Goal: Task Accomplishment & Management: Manage account settings

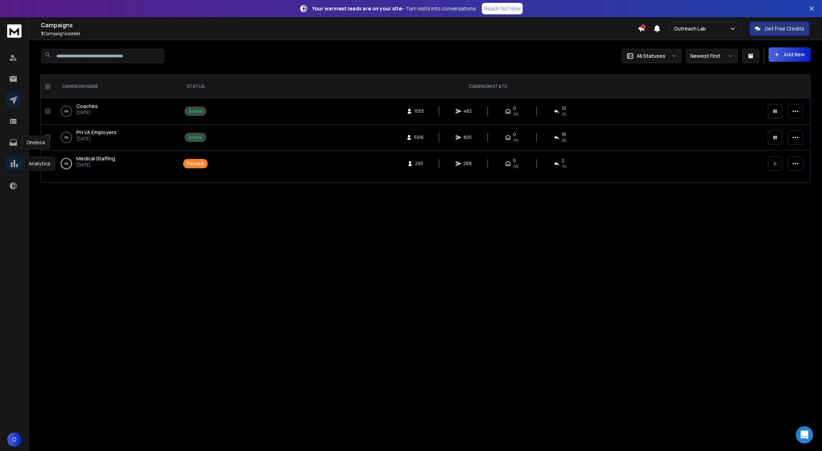
click at [15, 166] on icon at bounding box center [14, 163] width 11 height 11
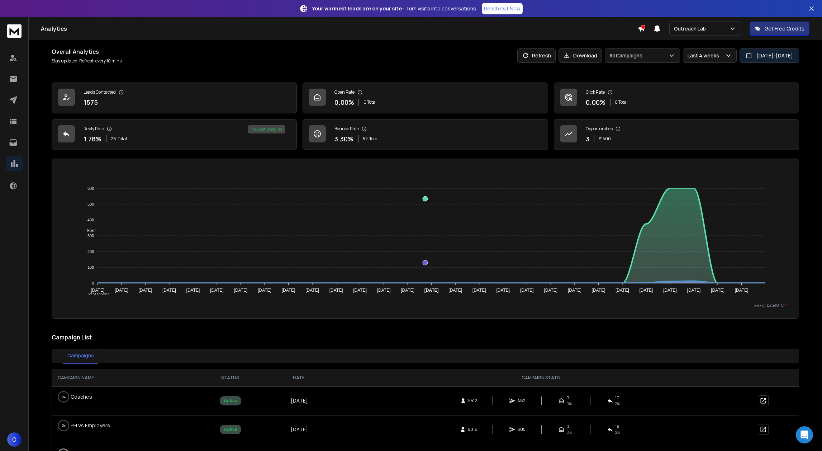
click at [740, 60] on button "[DATE] - [DATE]" at bounding box center [770, 55] width 60 height 14
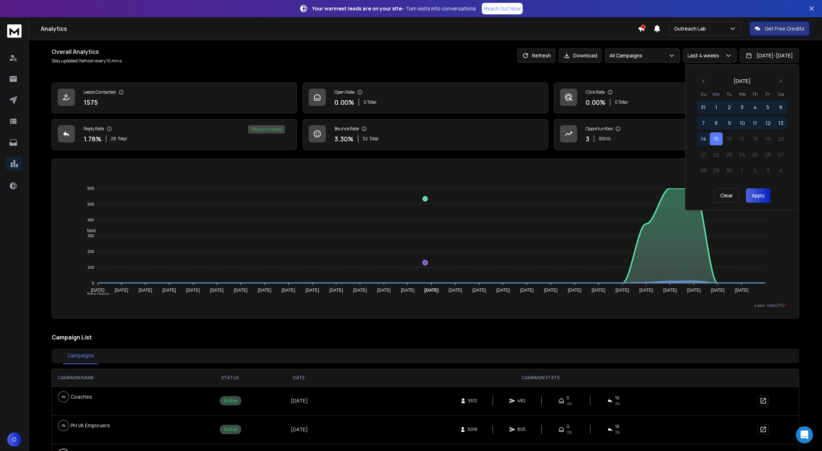
click at [752, 196] on button "Apply" at bounding box center [758, 195] width 24 height 14
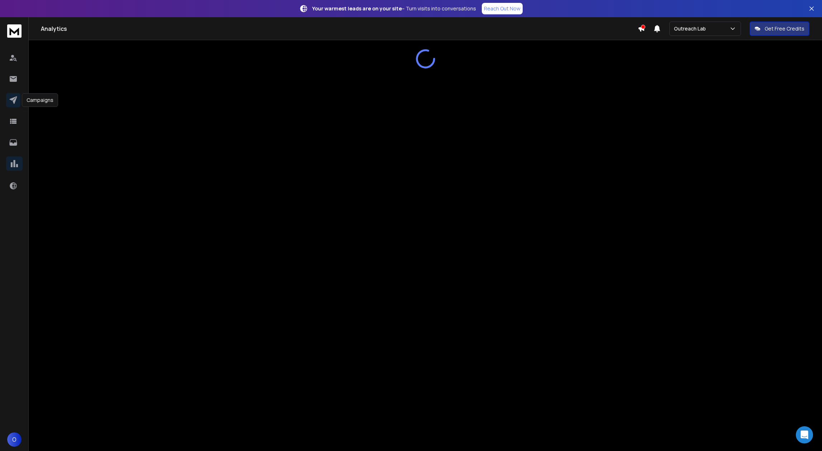
click at [19, 98] on link at bounding box center [13, 100] width 14 height 14
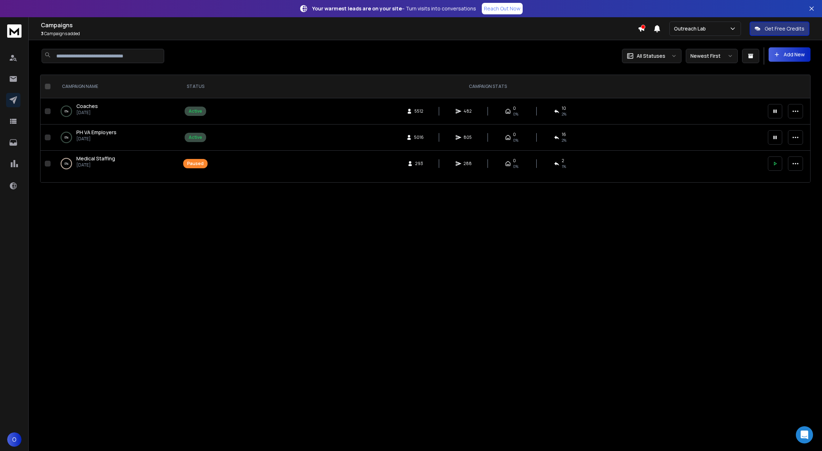
click at [132, 109] on div "0 % Coaches [DATE]" at bounding box center [116, 111] width 111 height 17
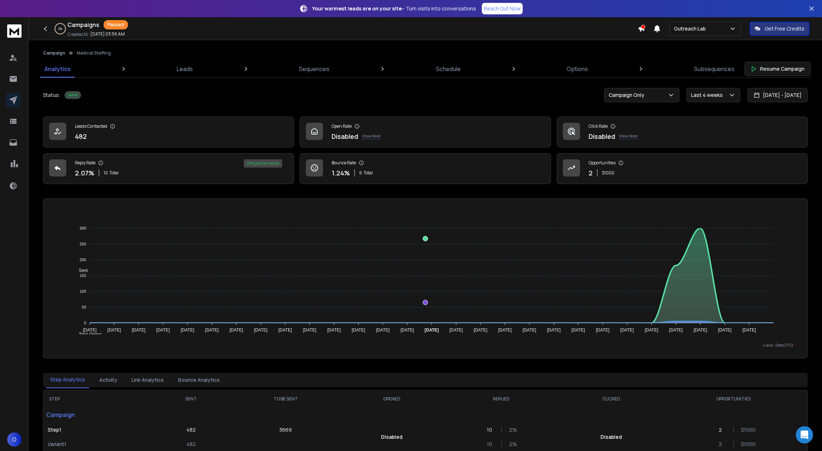
click at [425, 76] on div "Analytics Leads Sequences Schedule Options Subsequences" at bounding box center [389, 68] width 699 height 17
click at [450, 72] on p "Schedule" at bounding box center [448, 69] width 25 height 9
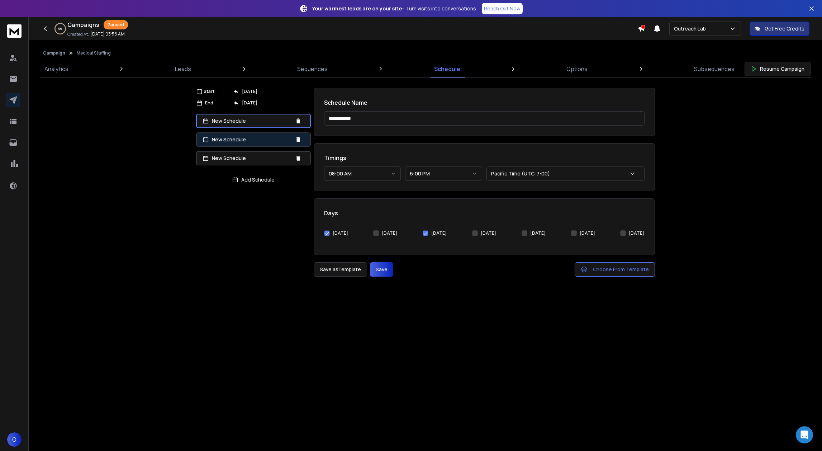
click at [253, 142] on p "New Schedule" at bounding box center [252, 139] width 80 height 7
select select "********"
click at [10, 103] on icon at bounding box center [13, 100] width 9 height 9
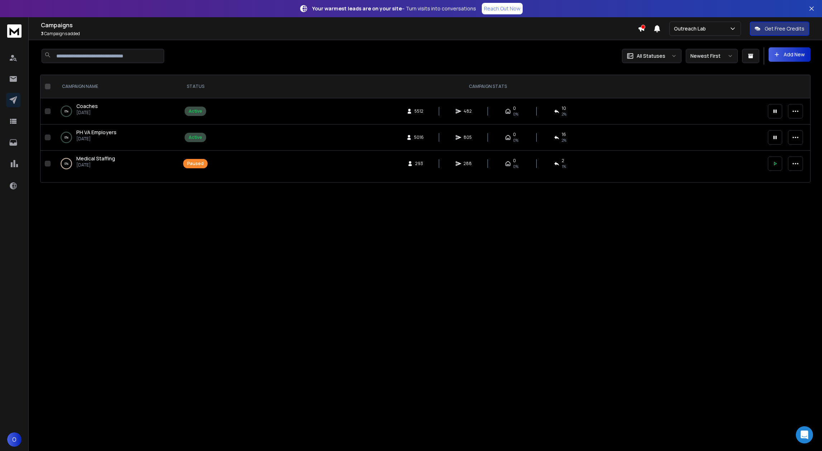
click at [10, 103] on icon at bounding box center [13, 100] width 9 height 9
click at [727, 29] on div "Outreach Lab" at bounding box center [705, 28] width 62 height 7
click at [384, 257] on div "Campaigns 3 Campaigns Added All Statuses Newest First Add New CAMPAIGN NAME STA…" at bounding box center [425, 272] width 770 height 451
click at [100, 112] on div "0 % Coaches [DATE]" at bounding box center [116, 111] width 111 height 17
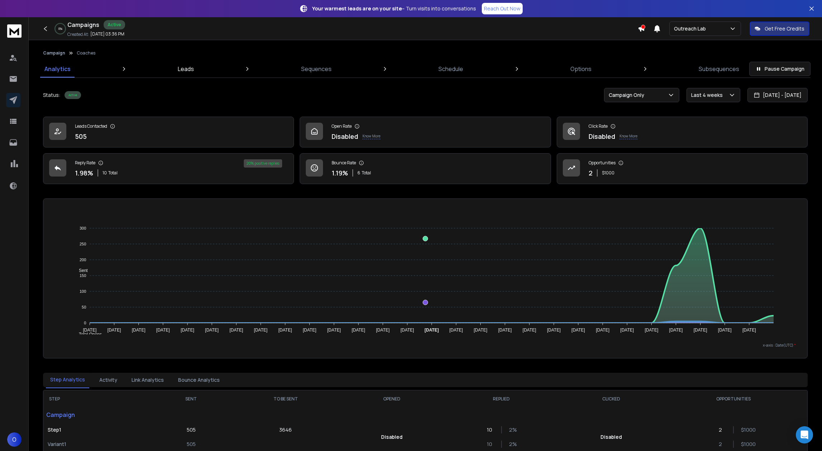
click at [189, 71] on p "Leads" at bounding box center [186, 69] width 16 height 9
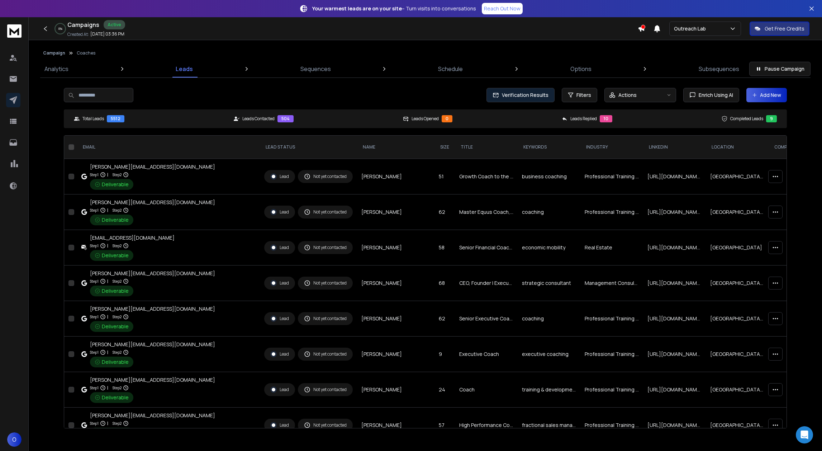
click at [535, 88] on button "Verification Results" at bounding box center [520, 95] width 68 height 14
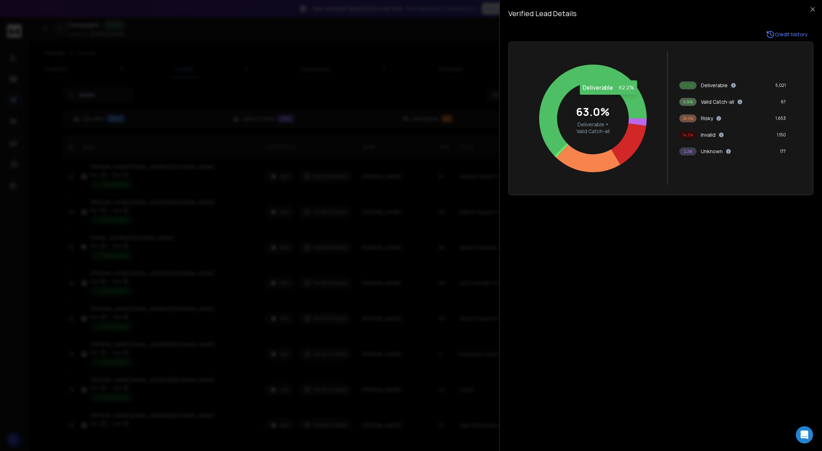
click at [401, 26] on div at bounding box center [411, 225] width 822 height 451
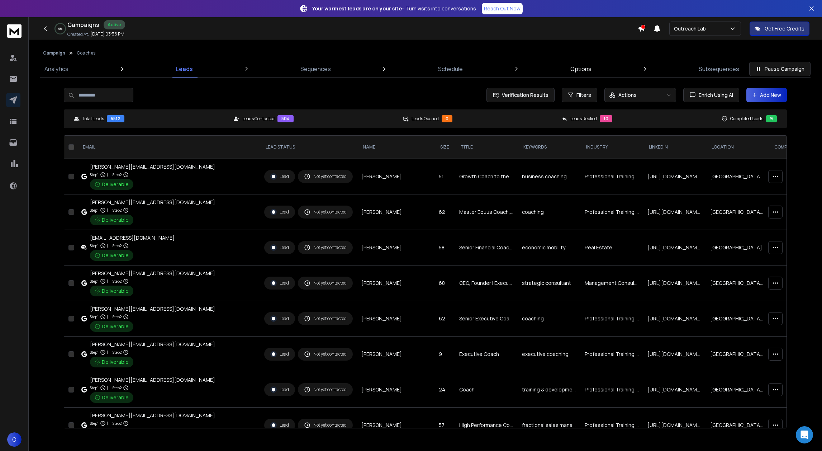
click at [577, 71] on p "Options" at bounding box center [580, 69] width 21 height 9
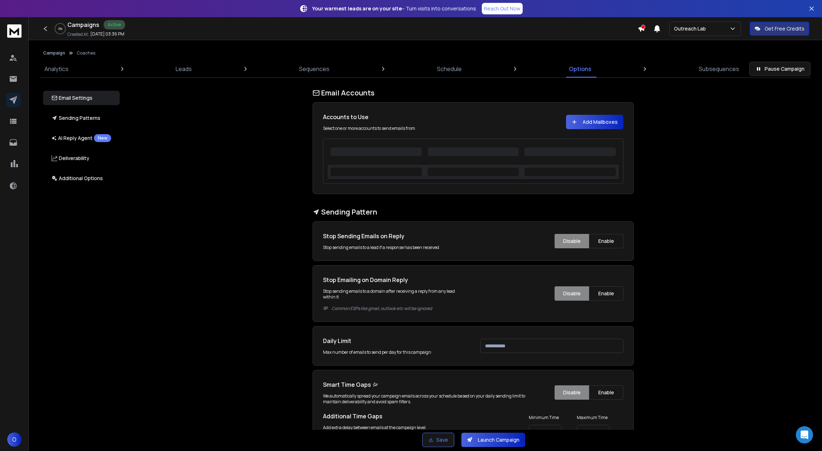
select select "*"
type input "****"
type input "***"
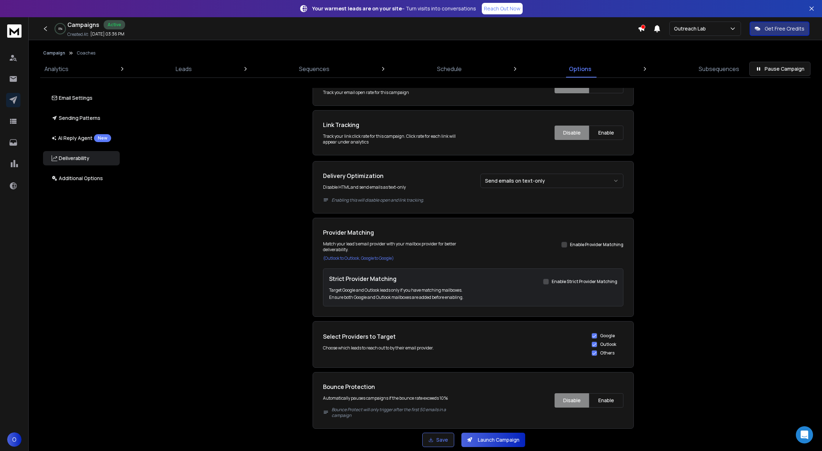
scroll to position [721, 0]
click at [595, 346] on button "Outlook" at bounding box center [594, 346] width 6 height 6
click at [433, 443] on button "Save" at bounding box center [438, 439] width 32 height 14
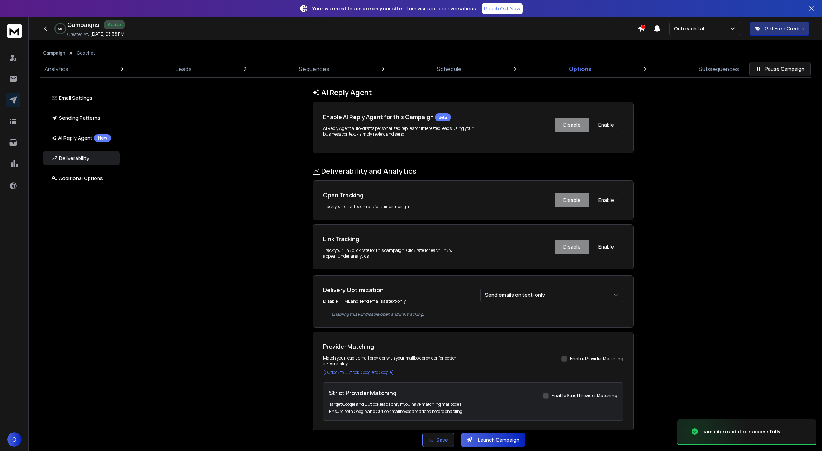
scroll to position [833, 0]
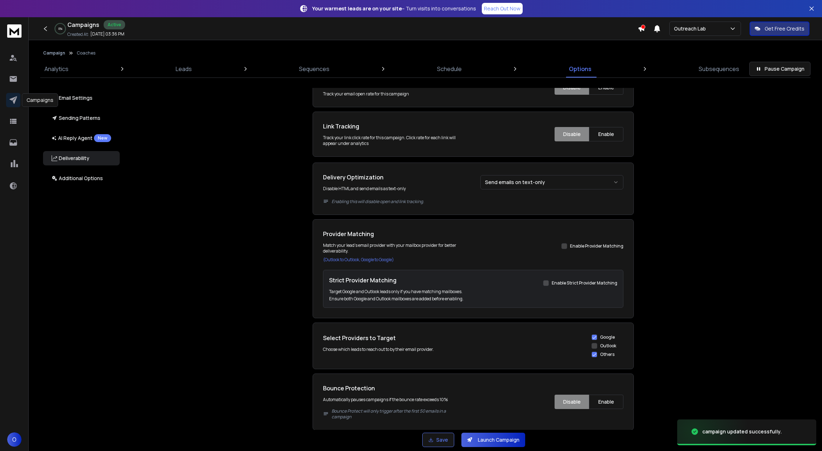
click at [16, 101] on icon at bounding box center [13, 100] width 9 height 9
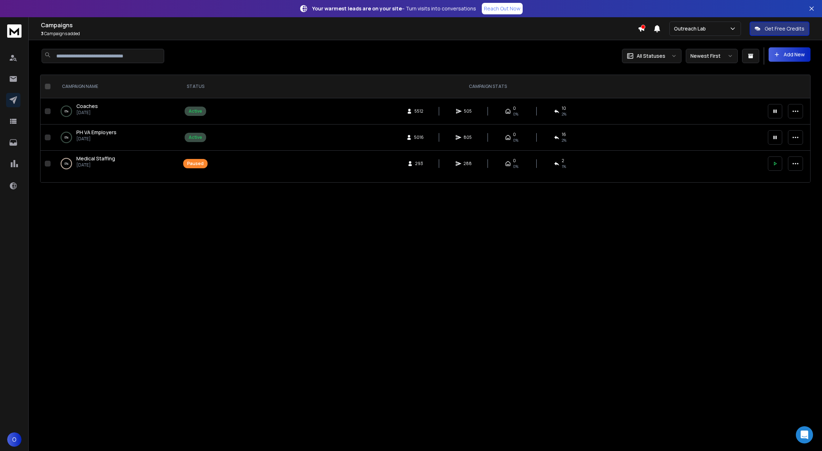
click at [117, 117] on div "0 % Coaches [DATE]" at bounding box center [116, 111] width 111 height 17
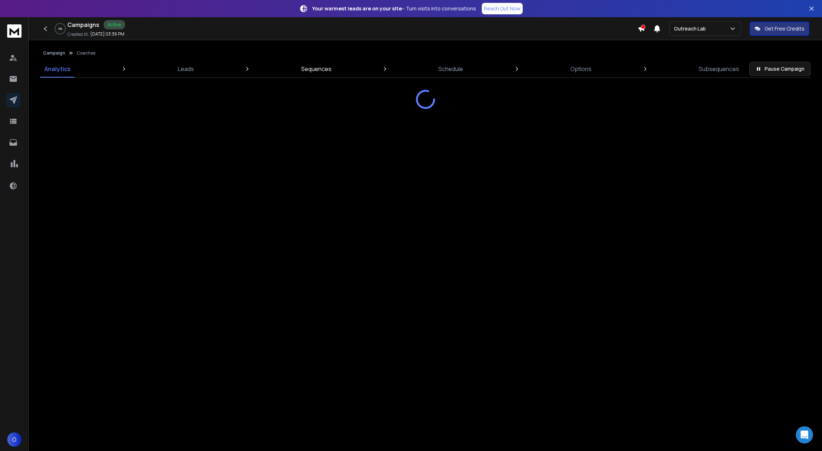
click at [308, 69] on p "Sequences" at bounding box center [316, 69] width 30 height 9
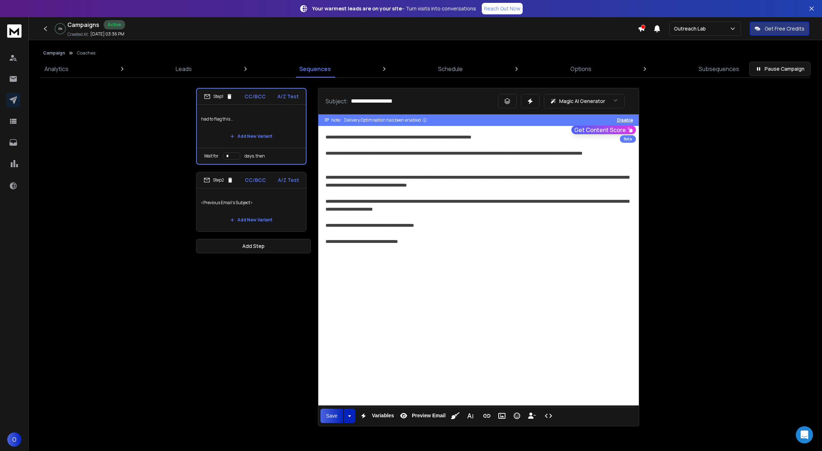
click at [238, 194] on p "<Previous Email's Subject>" at bounding box center [251, 202] width 101 height 20
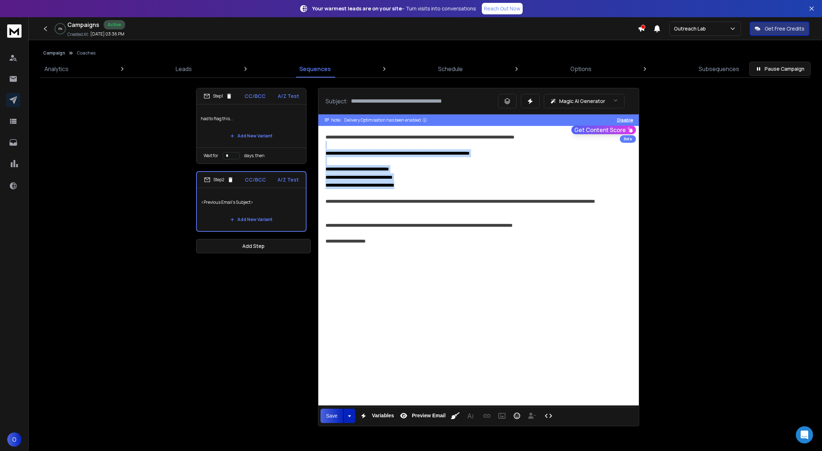
drag, startPoint x: 420, startPoint y: 188, endPoint x: 307, endPoint y: 148, distance: 119.7
click at [307, 148] on div "**********" at bounding box center [425, 257] width 459 height 338
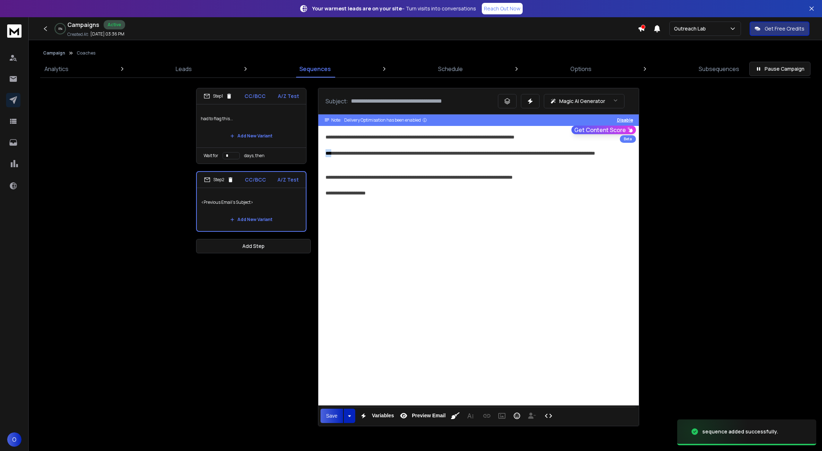
drag, startPoint x: 333, startPoint y: 152, endPoint x: 314, endPoint y: 153, distance: 18.3
click at [314, 153] on div "**********" at bounding box center [425, 257] width 459 height 338
drag, startPoint x: 333, startPoint y: 154, endPoint x: 324, endPoint y: 153, distance: 8.7
click at [324, 153] on div "**********" at bounding box center [478, 265] width 320 height 279
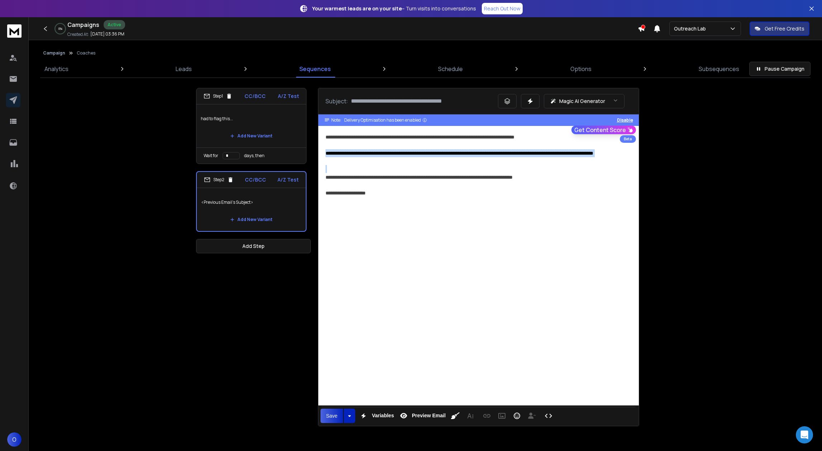
drag, startPoint x: 415, startPoint y: 165, endPoint x: 317, endPoint y: 150, distance: 99.8
click at [317, 150] on div "**********" at bounding box center [425, 257] width 459 height 338
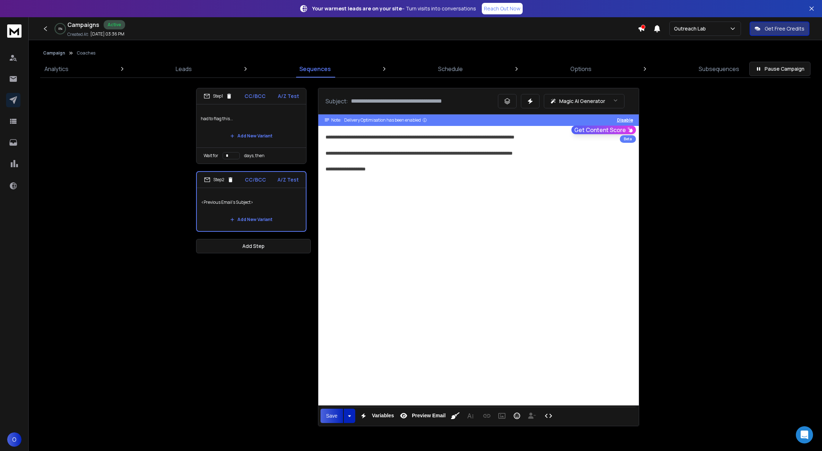
click at [332, 424] on div "Save Save as Template Variables Insert Variable Preview Email Preview Email Cle…" at bounding box center [399, 415] width 158 height 17
click at [545, 414] on icon "button" at bounding box center [548, 415] width 9 height 9
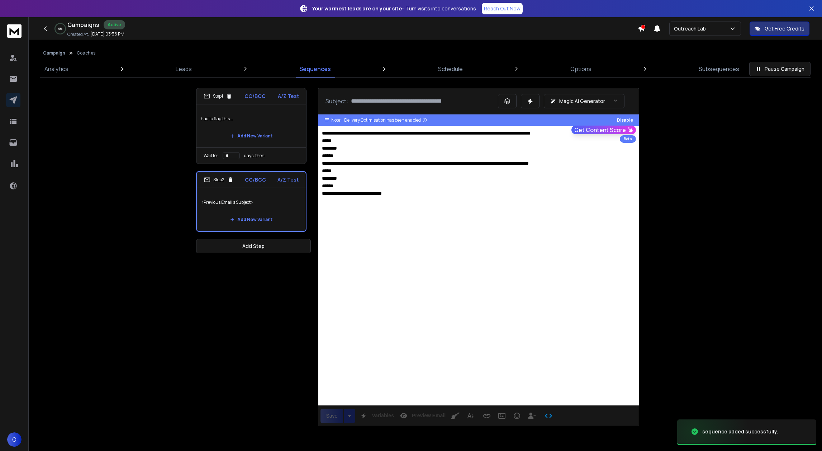
click at [406, 202] on textarea "**********" at bounding box center [478, 171] width 320 height 90
click at [67, 67] on p "Analytics" at bounding box center [56, 69] width 24 height 9
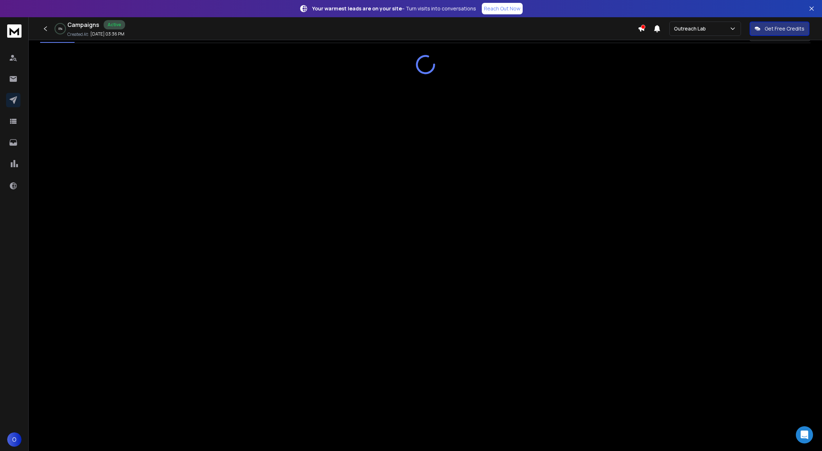
scroll to position [98, 0]
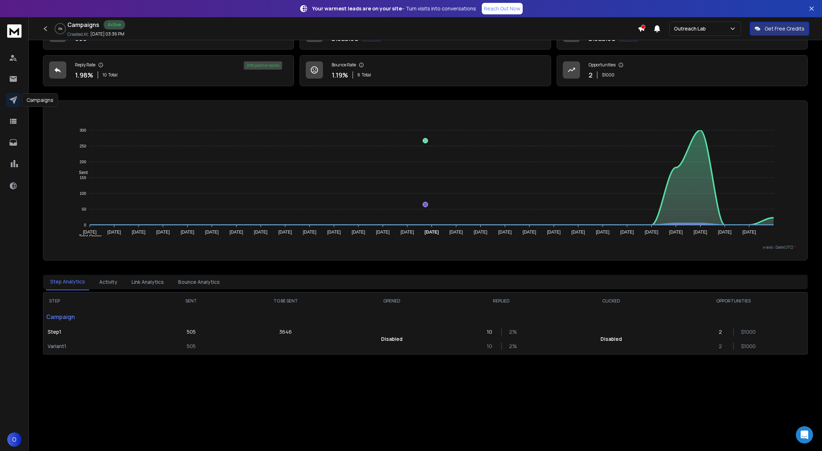
click at [16, 99] on icon at bounding box center [13, 100] width 9 height 9
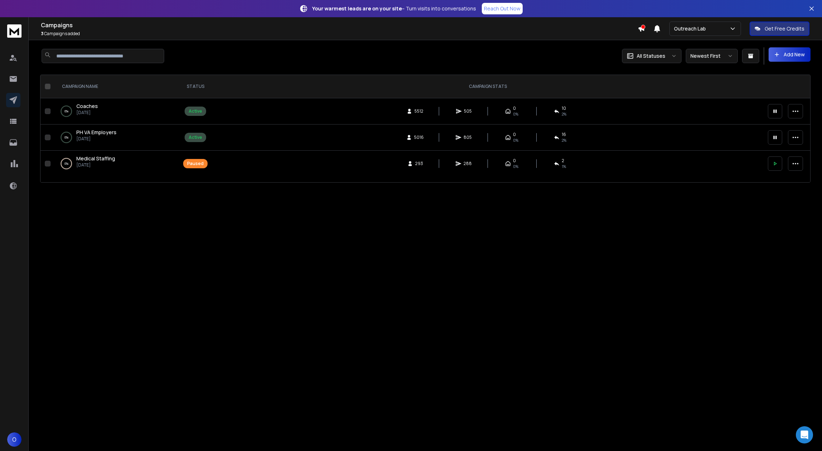
click at [94, 129] on span "PH VA Employers" at bounding box center [96, 132] width 40 height 7
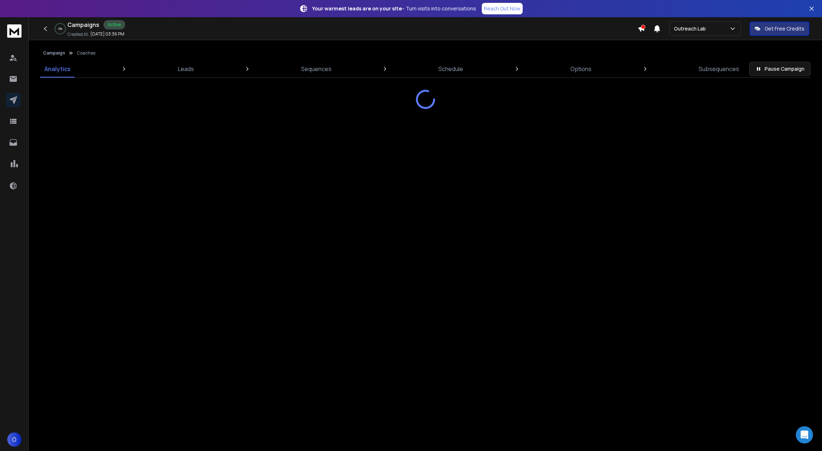
click at [286, 72] on div "Analytics Leads Sequences Schedule Options Subsequences" at bounding box center [391, 68] width 703 height 17
click at [325, 66] on p "Sequences" at bounding box center [316, 69] width 30 height 9
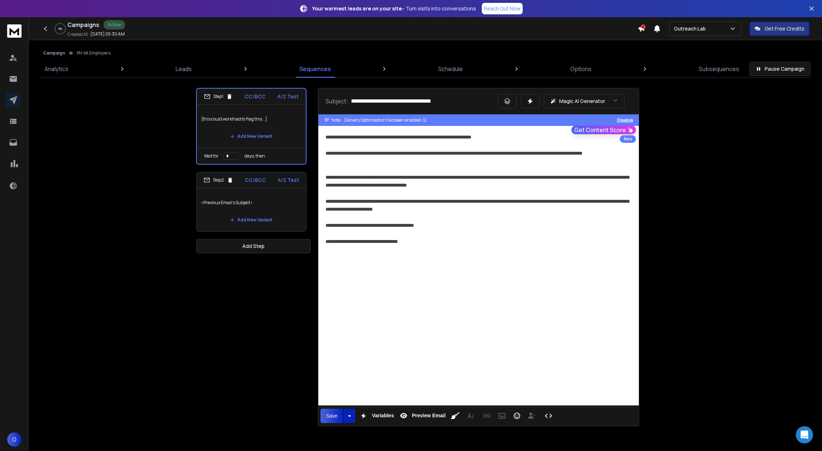
click at [248, 197] on p "<Previous Email's Subject>" at bounding box center [251, 202] width 101 height 20
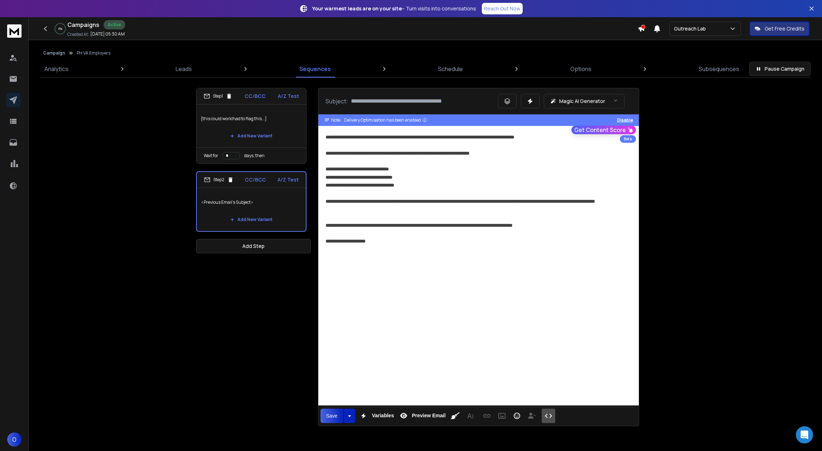
click at [549, 418] on icon "button" at bounding box center [548, 415] width 9 height 9
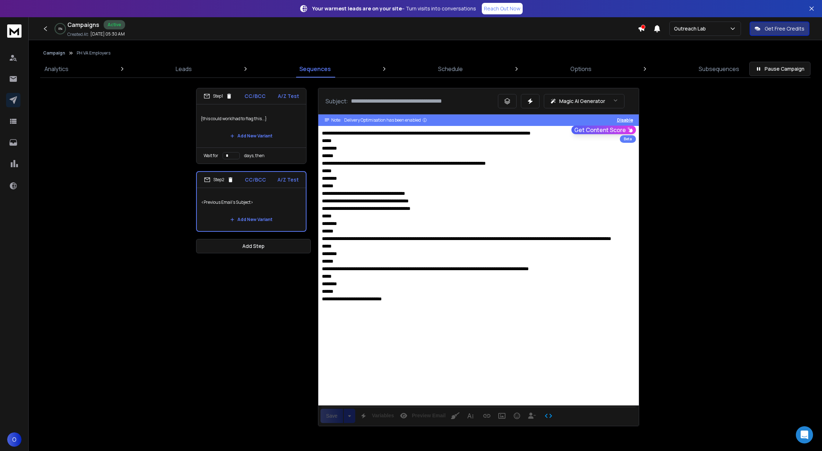
click at [461, 237] on textarea "**********" at bounding box center [478, 227] width 320 height 203
type textarea "**********"
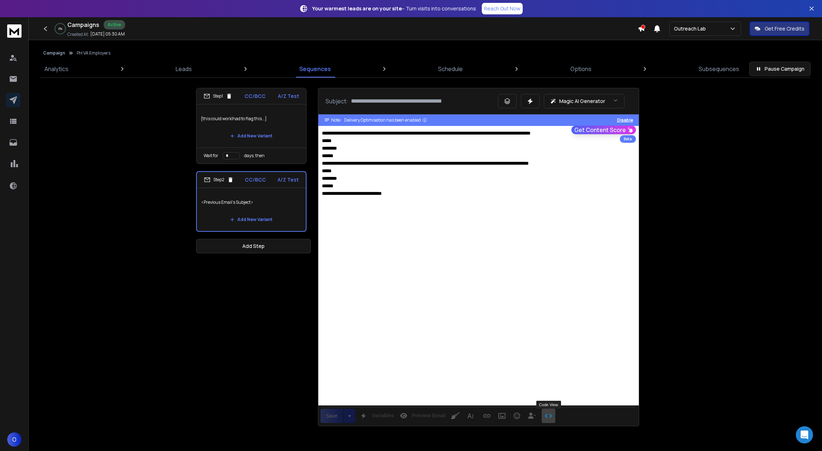
click at [543, 413] on button "Code View" at bounding box center [549, 415] width 14 height 14
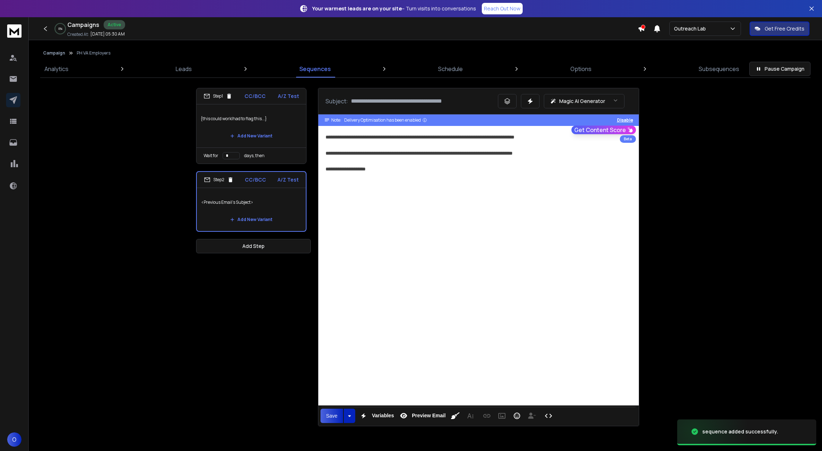
click at [255, 119] on p "{this could work|had to flag this...}" at bounding box center [251, 119] width 101 height 20
type input "**********"
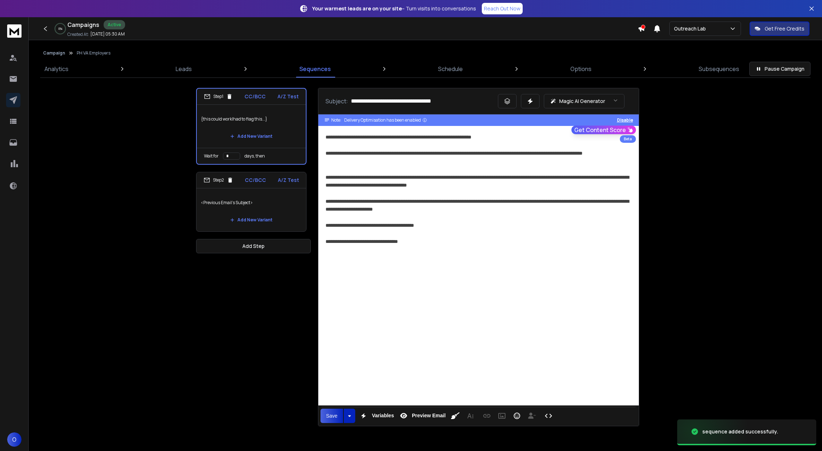
click at [255, 204] on p "<Previous Email's Subject>" at bounding box center [251, 202] width 101 height 20
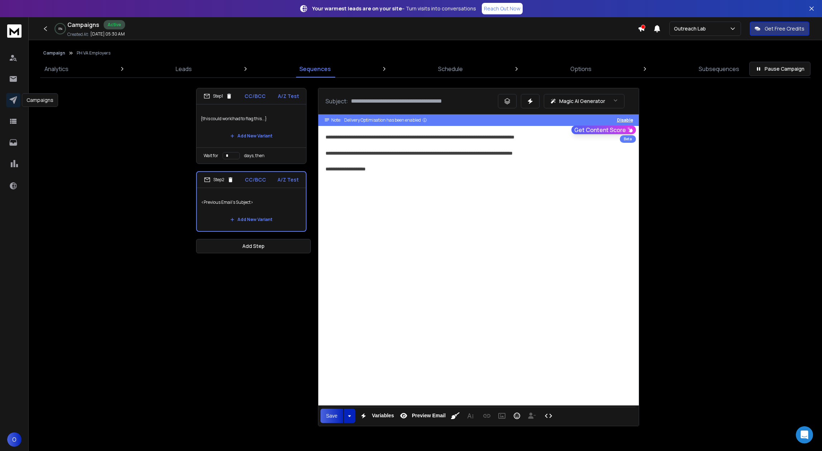
click at [16, 99] on icon at bounding box center [13, 100] width 9 height 9
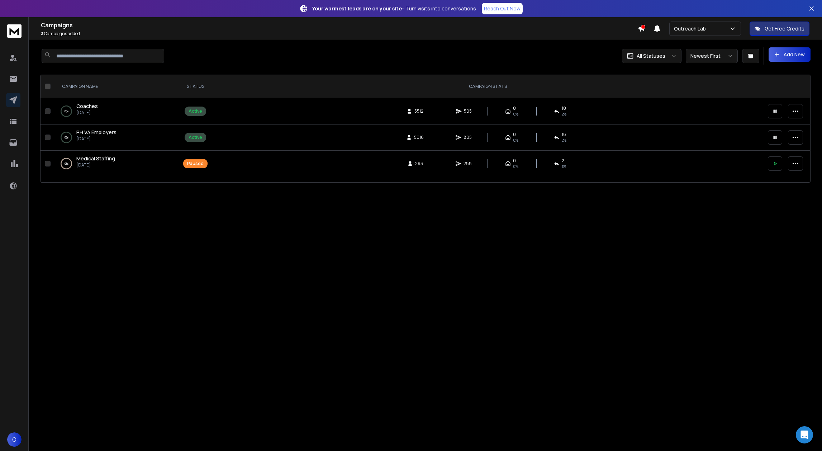
click at [135, 161] on div "0 % Medical Staffing [DATE]" at bounding box center [116, 163] width 111 height 17
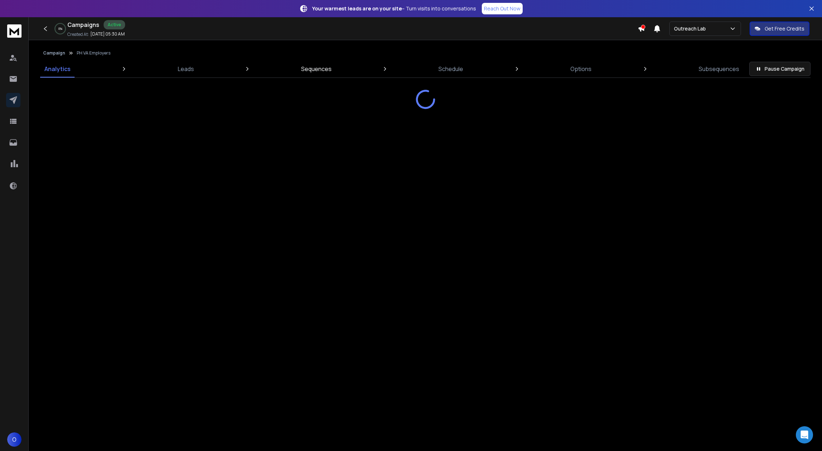
click at [312, 72] on p "Sequences" at bounding box center [316, 69] width 30 height 9
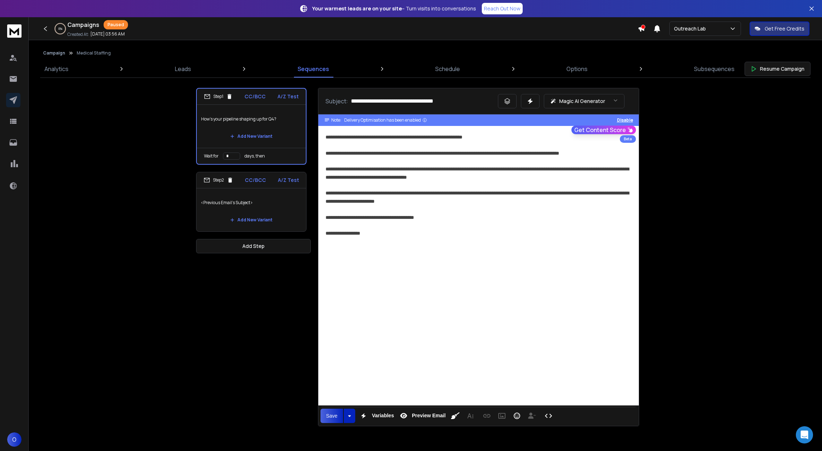
drag, startPoint x: 255, startPoint y: 200, endPoint x: 261, endPoint y: 200, distance: 5.7
click at [255, 200] on p "<Previous Email's Subject>" at bounding box center [251, 202] width 101 height 20
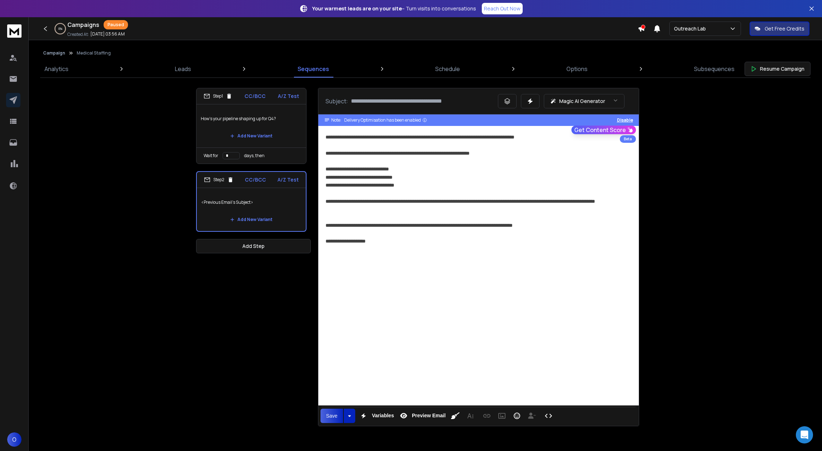
click at [399, 185] on div "**********" at bounding box center [478, 185] width 306 height 8
click at [545, 410] on button "Code View" at bounding box center [549, 415] width 14 height 14
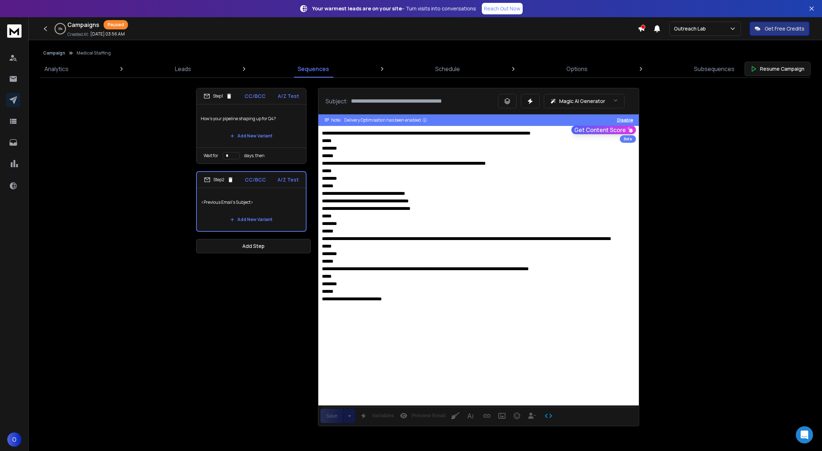
click at [438, 211] on textarea "**********" at bounding box center [478, 227] width 320 height 203
type textarea "**********"
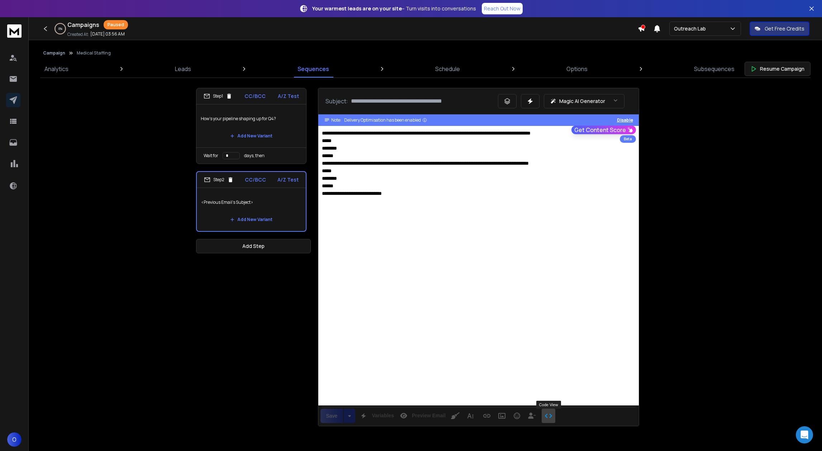
click at [552, 415] on icon "button" at bounding box center [548, 415] width 9 height 9
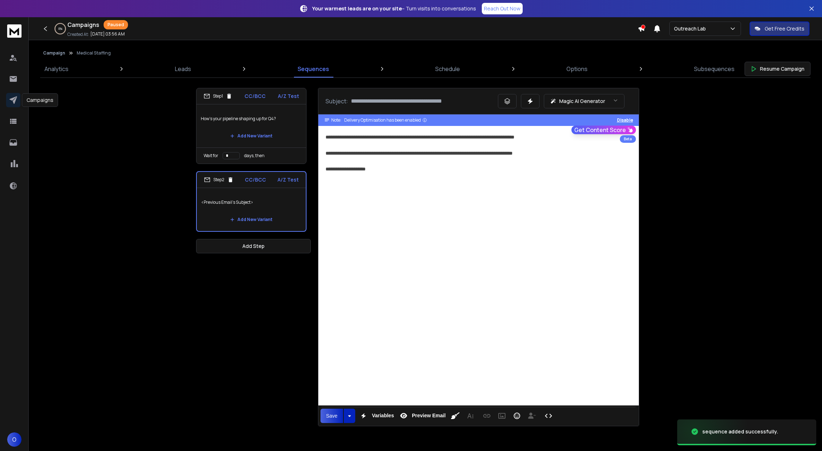
click at [14, 96] on icon at bounding box center [13, 100] width 9 height 9
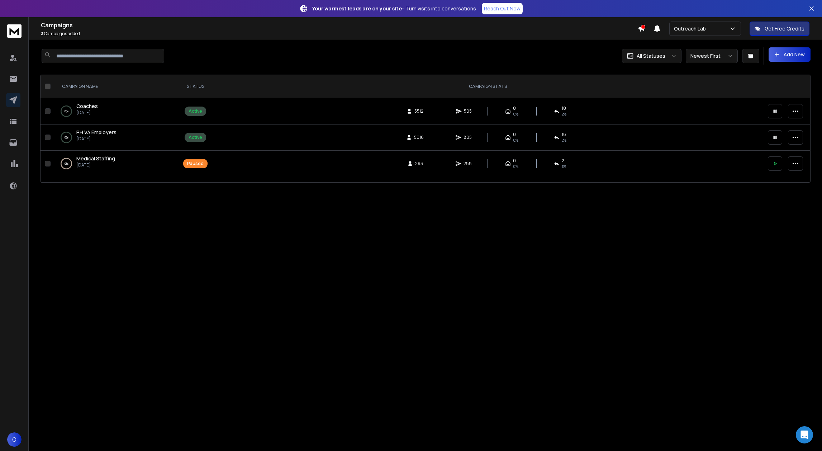
click at [103, 107] on div "0 % Coaches [DATE]" at bounding box center [116, 111] width 111 height 17
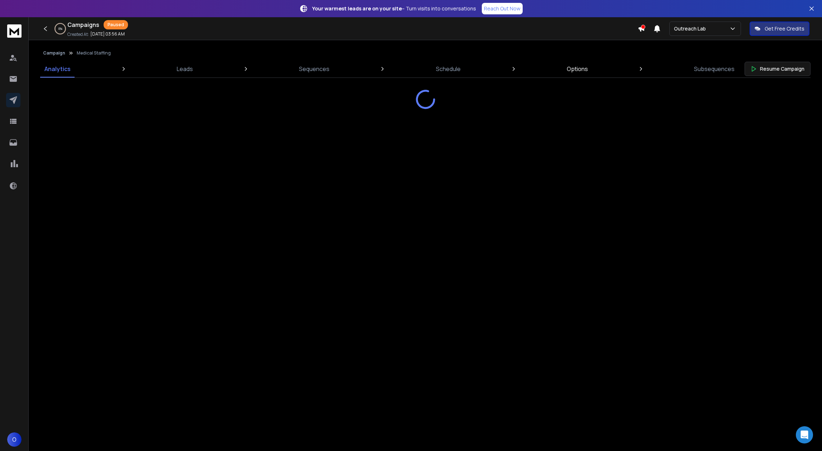
click at [581, 73] on link "Options" at bounding box center [577, 68] width 30 height 17
select select "*"
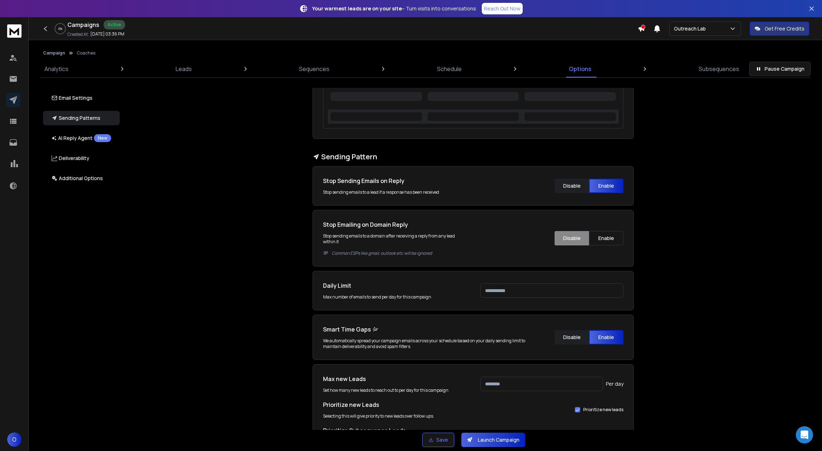
scroll to position [194, 0]
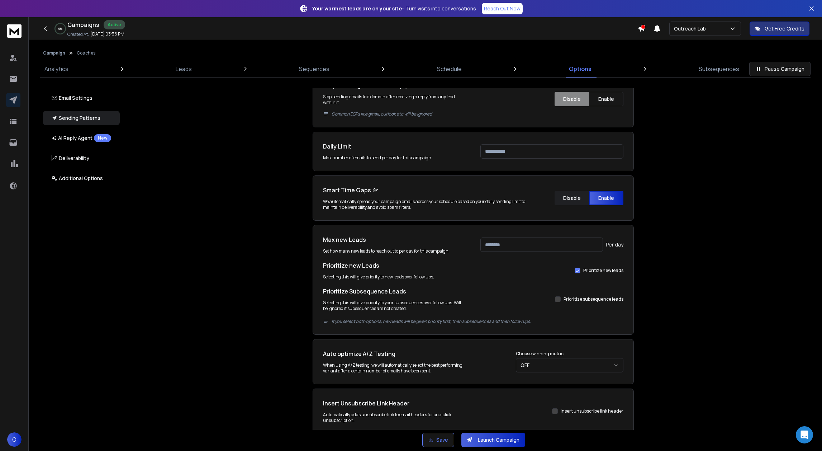
click at [578, 268] on button "Prioritize new leads" at bounding box center [578, 270] width 6 height 6
click at [434, 432] on div "Your warmest leads are on your site – Turn visits into conversations Reach Out …" at bounding box center [411, 225] width 822 height 451
click at [434, 437] on button "Save" at bounding box center [438, 439] width 32 height 14
click at [9, 99] on icon at bounding box center [13, 100] width 9 height 9
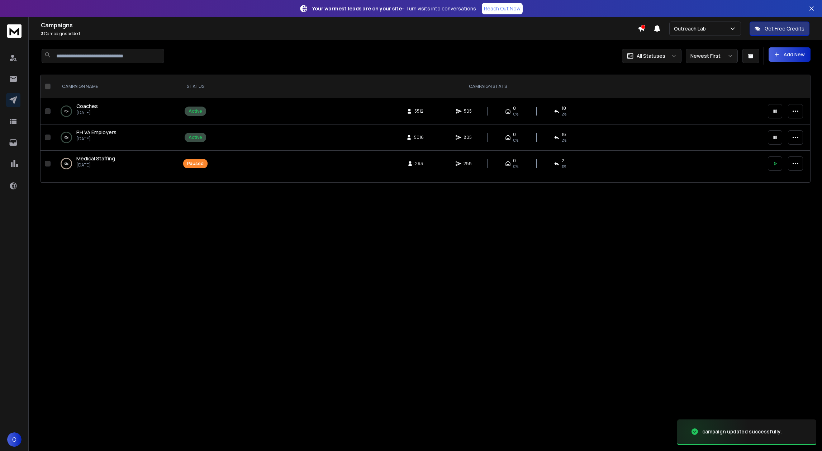
click at [101, 133] on span "PH VA Employers" at bounding box center [96, 132] width 40 height 7
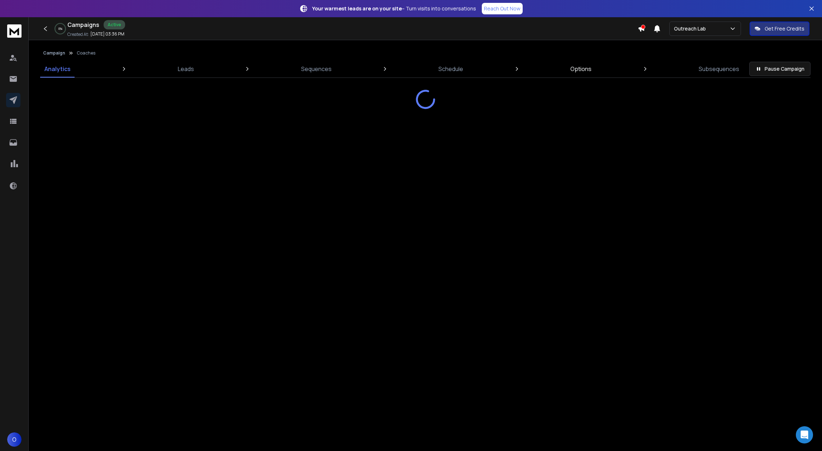
click at [571, 71] on p "Options" at bounding box center [580, 69] width 21 height 9
select select "*"
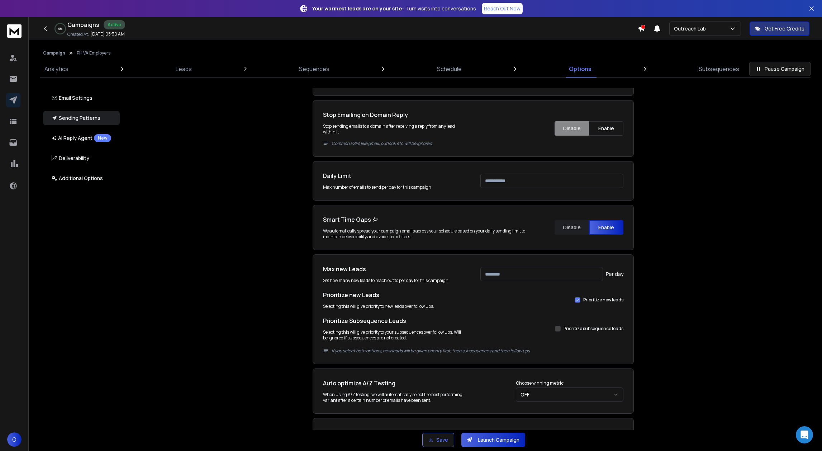
scroll to position [165, 0]
click at [577, 297] on button "Prioritize new leads" at bounding box center [578, 299] width 6 height 6
click at [434, 439] on button "Save" at bounding box center [438, 439] width 32 height 14
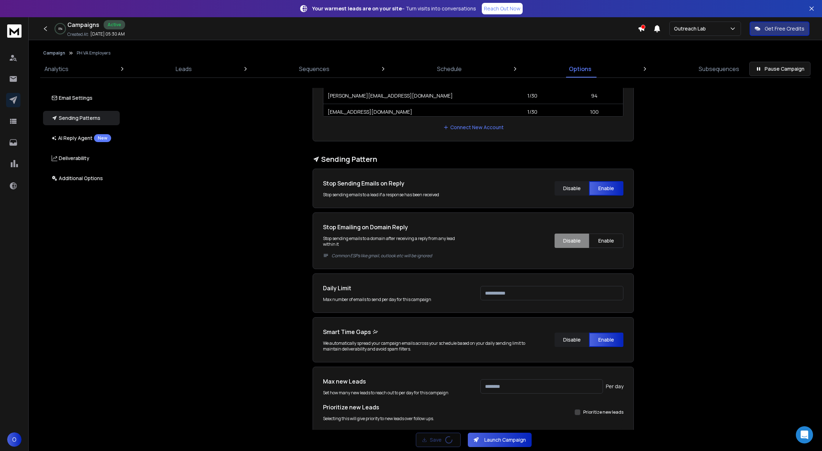
scroll to position [278, 0]
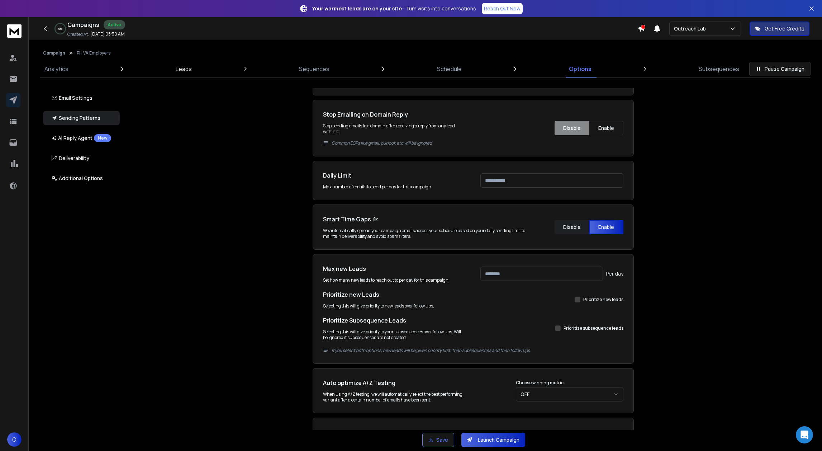
click at [182, 66] on p "Leads" at bounding box center [184, 69] width 16 height 9
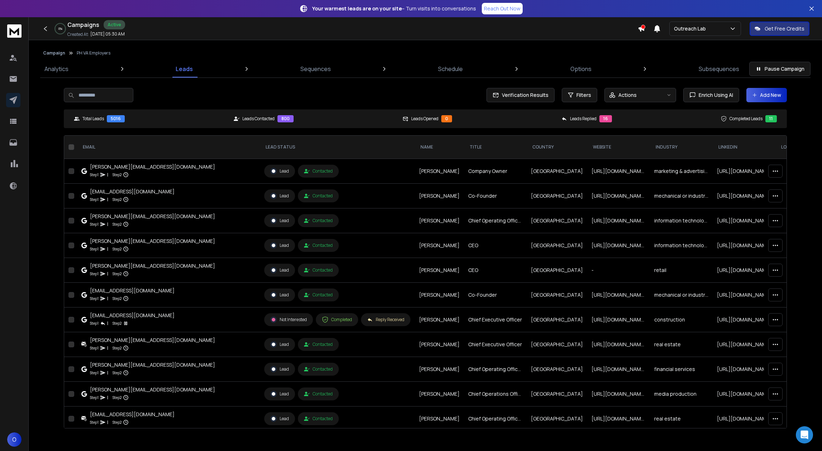
click at [294, 70] on div "Analytics Leads Sequences Schedule Options Subsequences" at bounding box center [391, 68] width 703 height 17
click at [317, 69] on p "Sequences" at bounding box center [315, 69] width 30 height 9
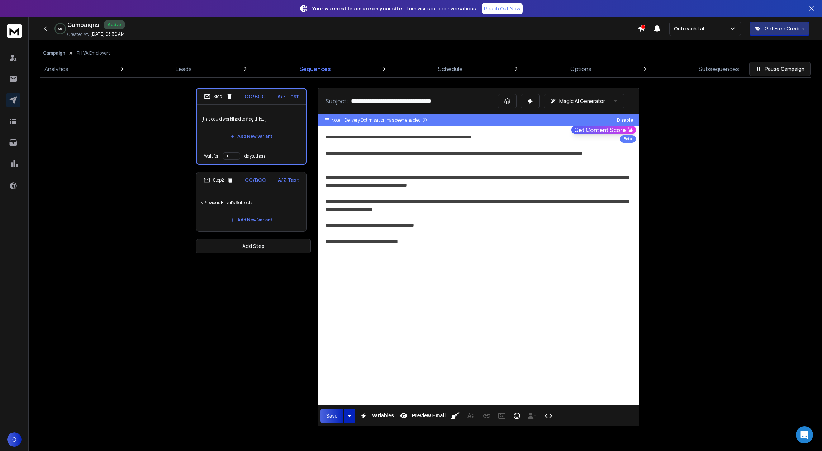
drag, startPoint x: 230, startPoint y: 157, endPoint x: 225, endPoint y: 156, distance: 5.2
click at [225, 156] on input "*" at bounding box center [231, 155] width 17 height 7
type input "*"
click at [11, 103] on icon at bounding box center [13, 100] width 9 height 9
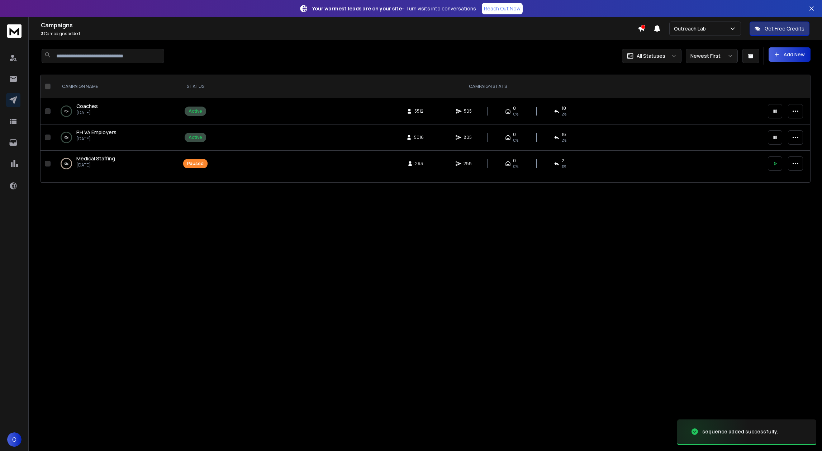
click at [94, 107] on span "Coaches" at bounding box center [87, 106] width 22 height 7
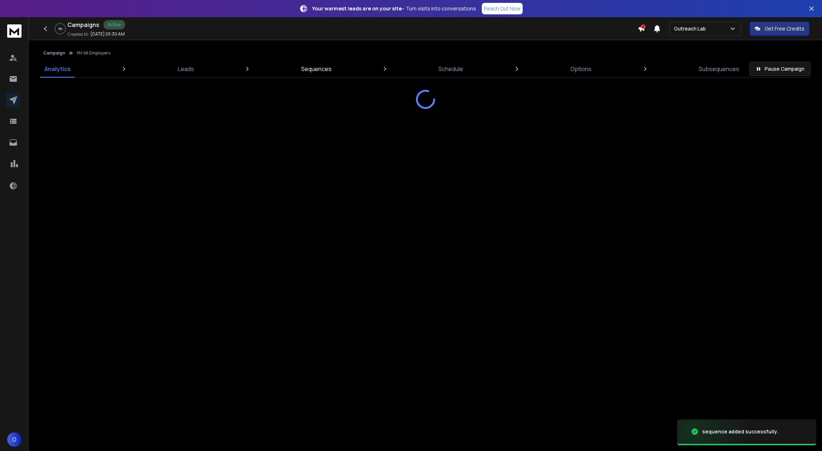
click at [329, 69] on p "Sequences" at bounding box center [316, 69] width 30 height 9
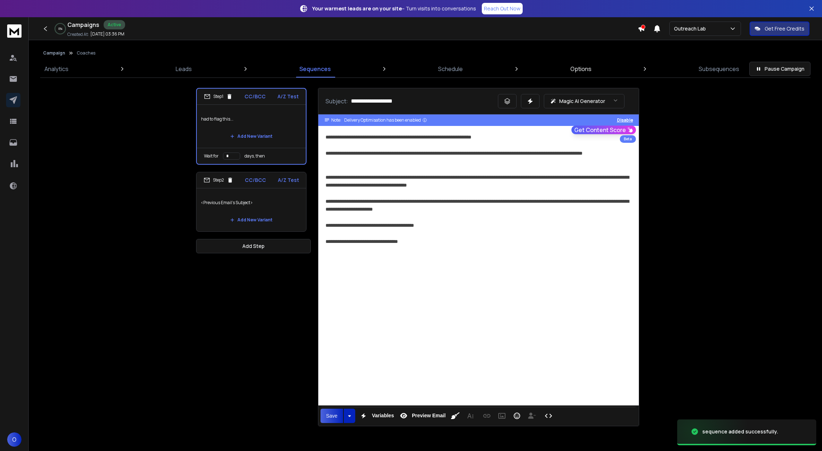
click at [573, 72] on p "Options" at bounding box center [580, 69] width 21 height 9
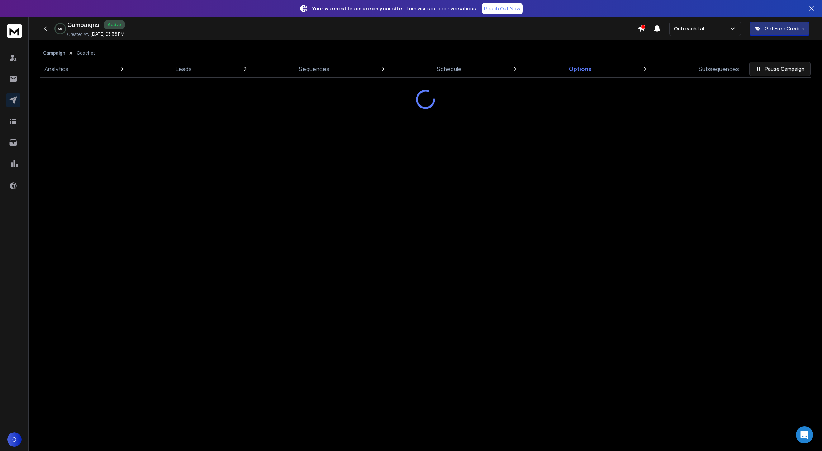
click at [578, 68] on p "Options" at bounding box center [580, 69] width 23 height 9
select select "*"
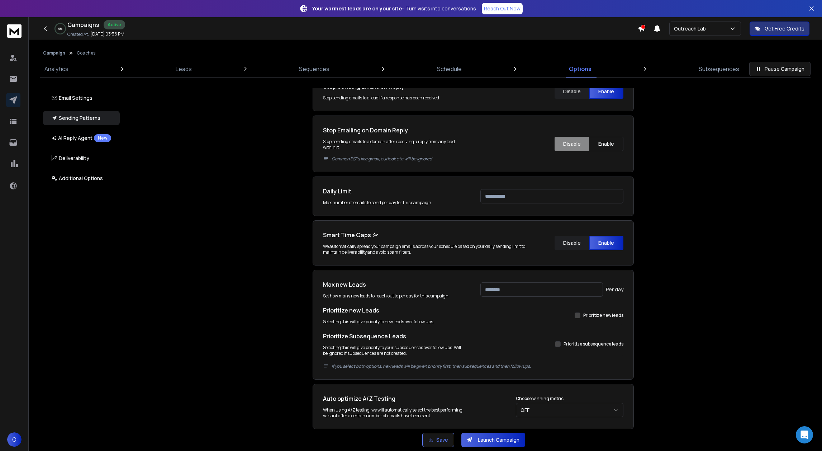
scroll to position [206, 0]
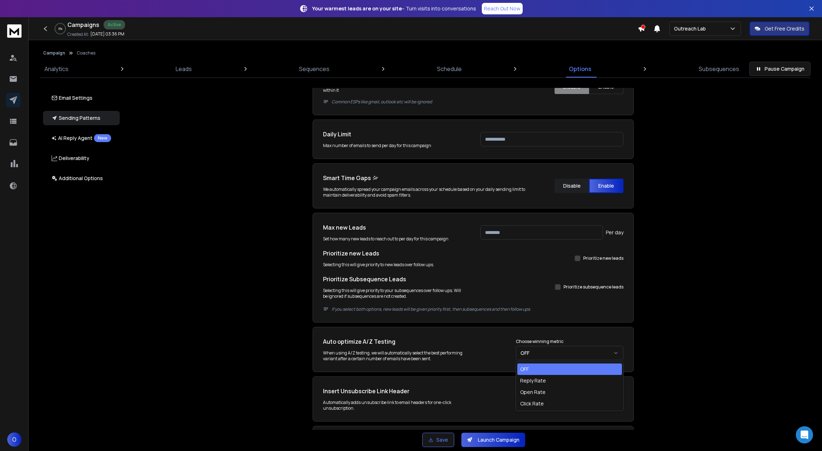
click at [541, 346] on button "OFF" at bounding box center [570, 353] width 108 height 14
select select "**********"
click at [436, 444] on button "Save" at bounding box center [438, 439] width 32 height 14
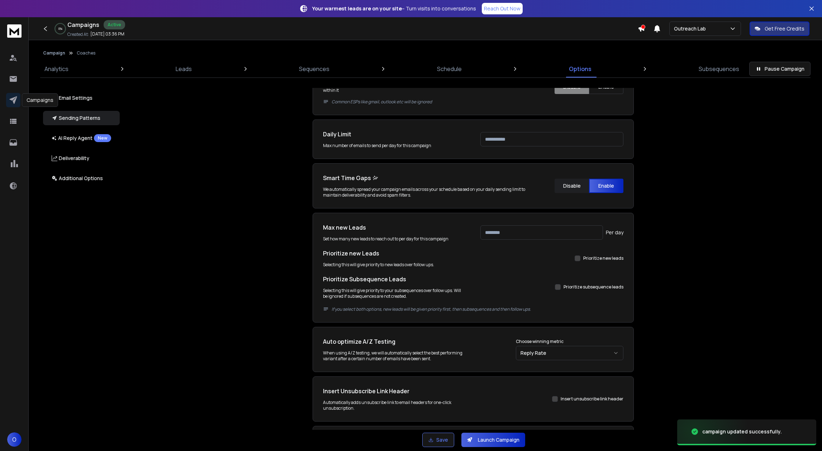
click at [16, 100] on icon at bounding box center [13, 100] width 9 height 9
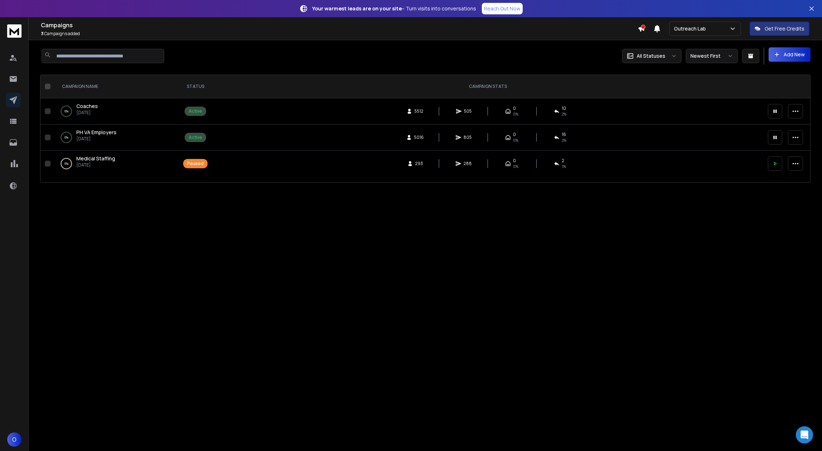
click at [125, 137] on div "0 % PH VA Employers [DATE]" at bounding box center [116, 137] width 111 height 17
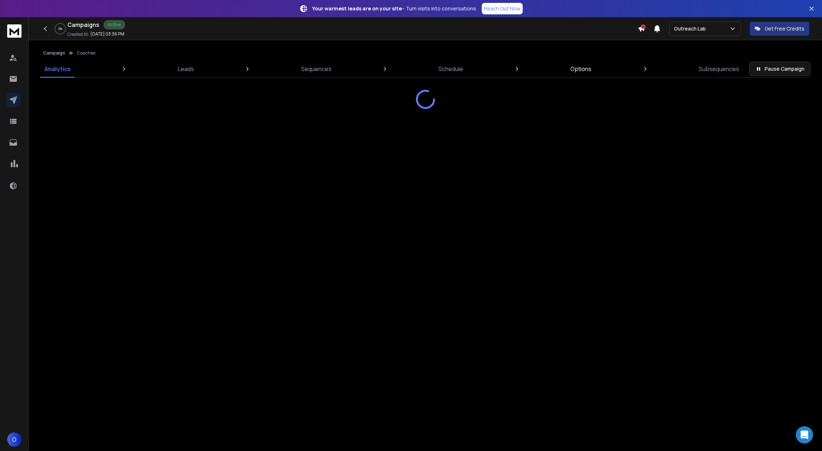
click at [585, 73] on link "Options" at bounding box center [581, 68] width 30 height 17
select select "*"
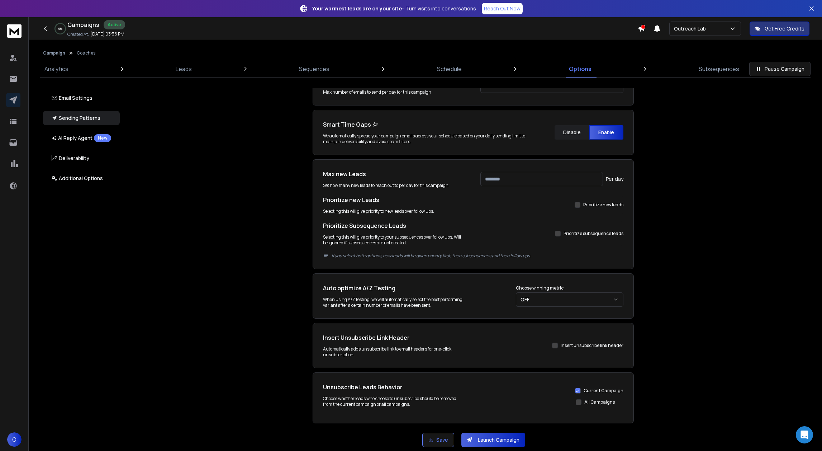
scroll to position [260, 0]
click at [539, 297] on button "OFF" at bounding box center [570, 300] width 108 height 14
select select "**********"
click at [441, 438] on button "Save" at bounding box center [438, 439] width 32 height 14
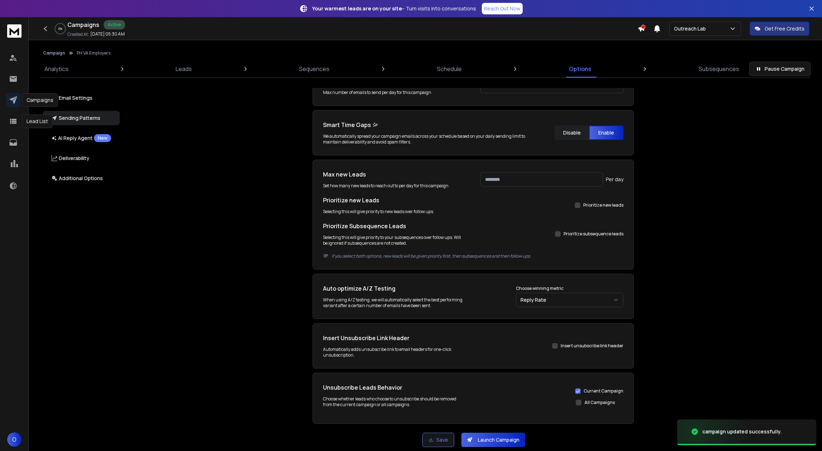
click at [18, 95] on link at bounding box center [13, 100] width 14 height 14
